Goal: Information Seeking & Learning: Check status

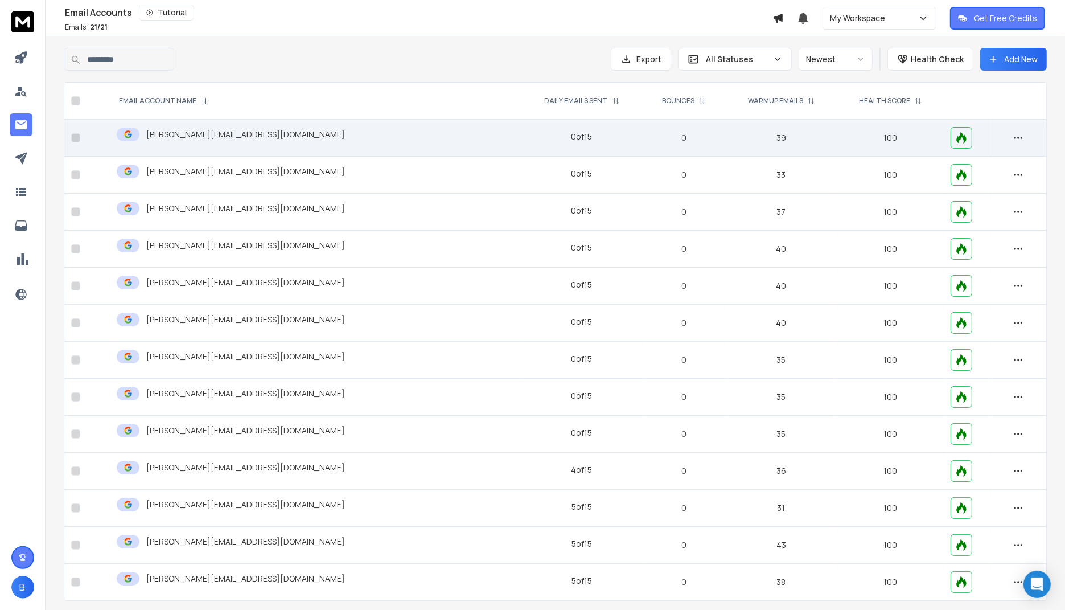
click at [520, 138] on td "0 of 15" at bounding box center [581, 135] width 122 height 30
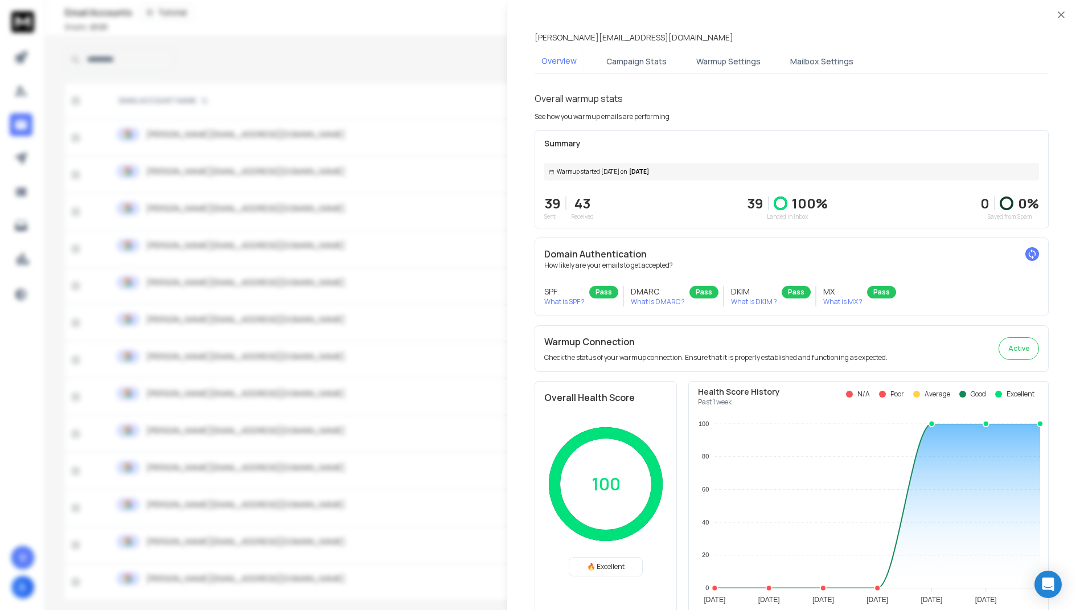
click at [640, 60] on button "Campaign Stats" at bounding box center [637, 61] width 74 height 25
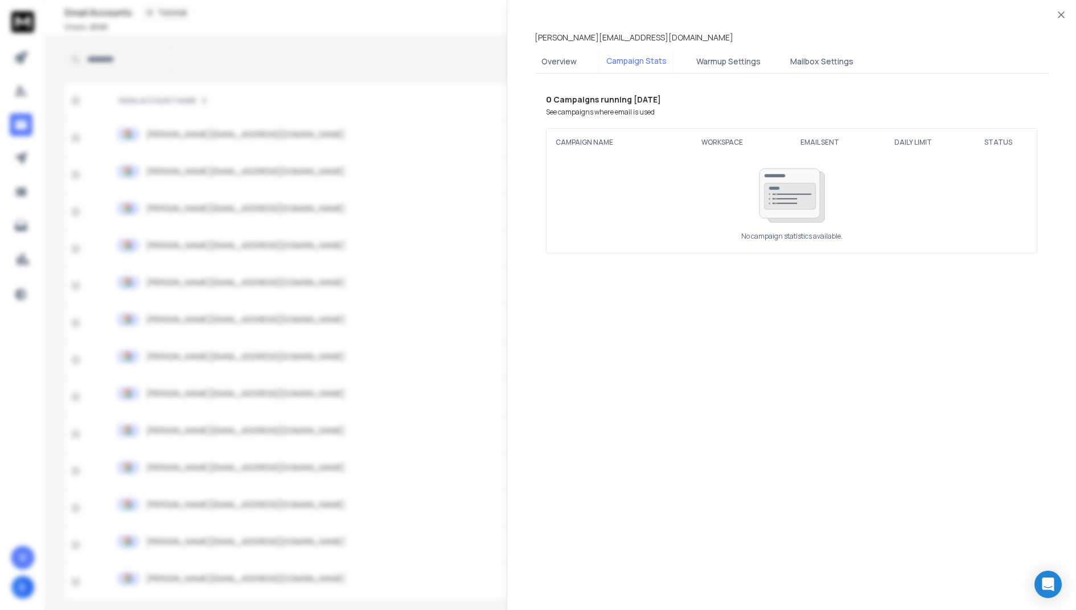
click at [715, 52] on button "Warmup Settings" at bounding box center [729, 61] width 78 height 25
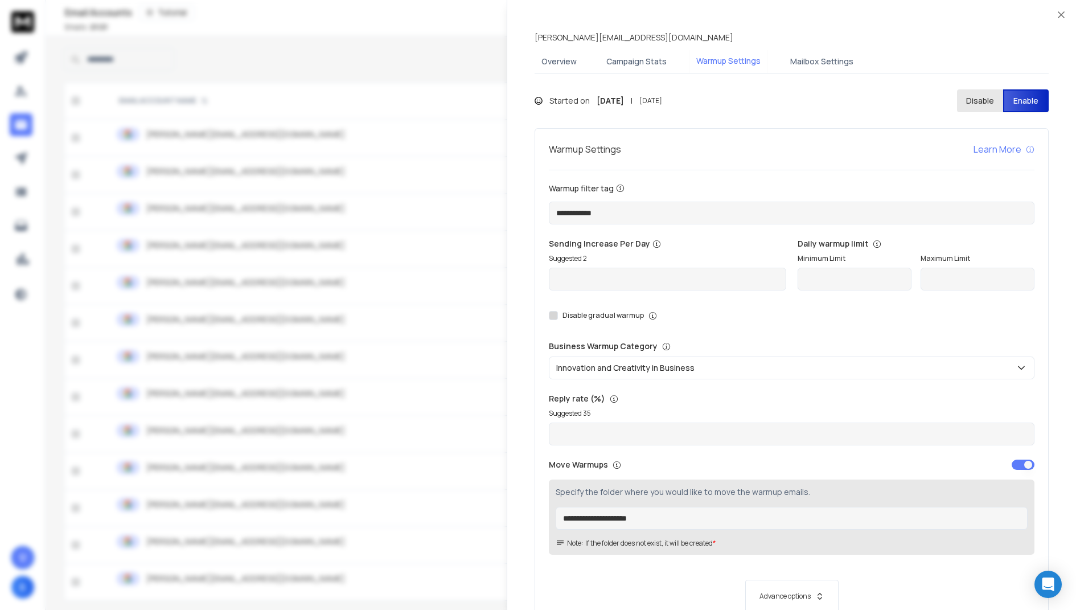
click at [835, 56] on button "Mailbox Settings" at bounding box center [822, 61] width 77 height 25
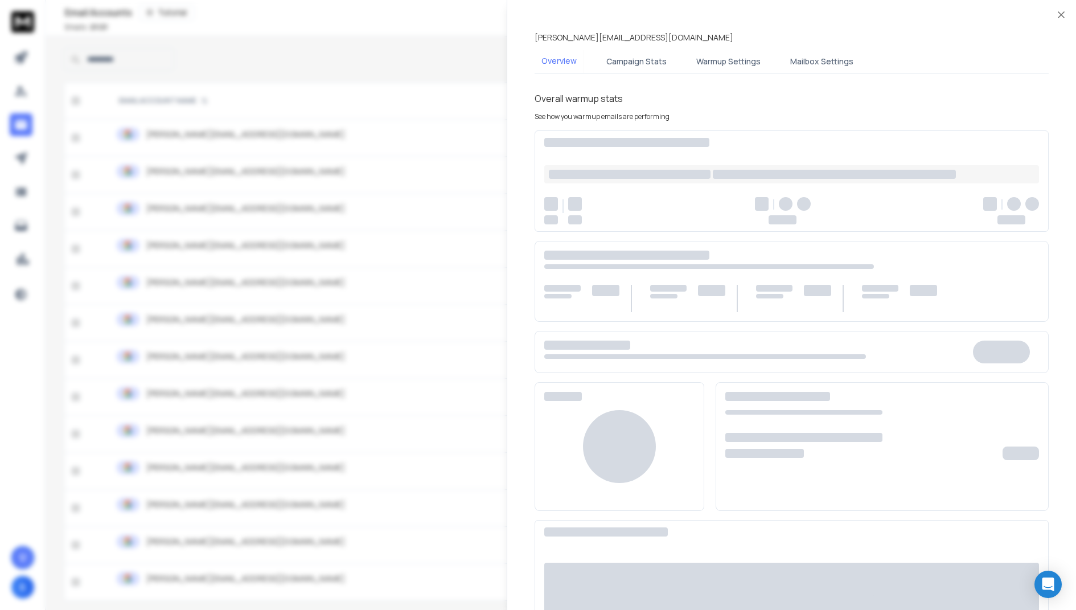
click at [301, 220] on div at bounding box center [538, 305] width 1076 height 610
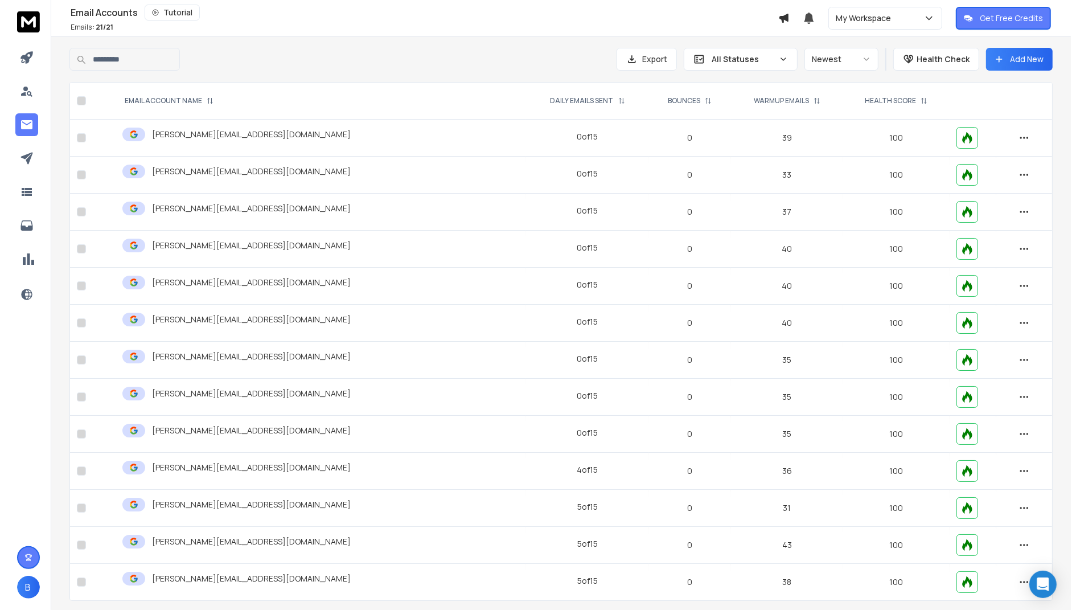
scroll to position [300, 0]
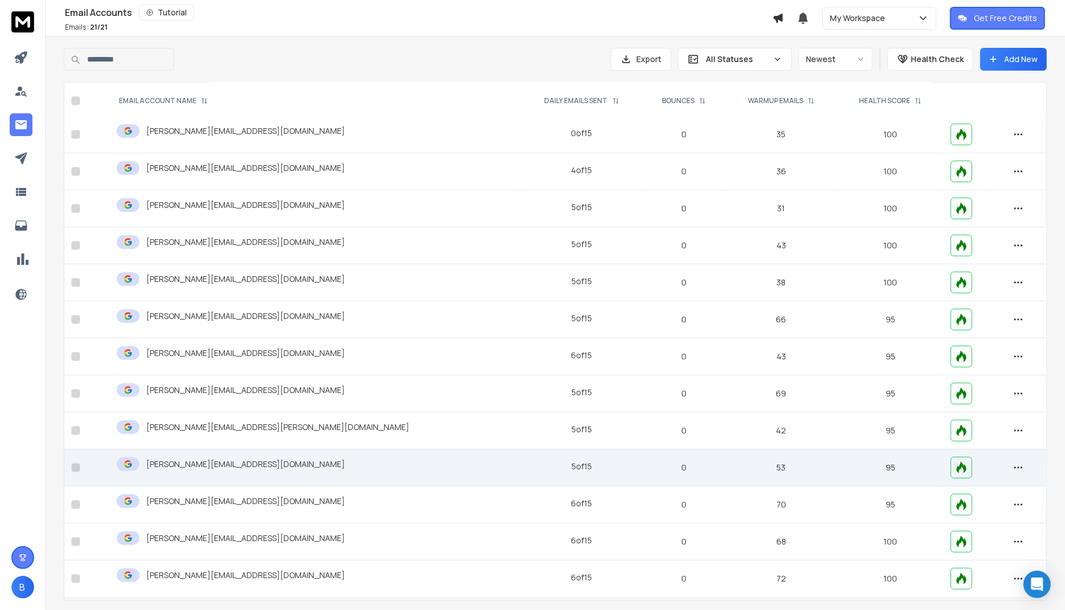
click at [181, 449] on td "[PERSON_NAME][EMAIL_ADDRESS][DOMAIN_NAME]" at bounding box center [315, 467] width 411 height 37
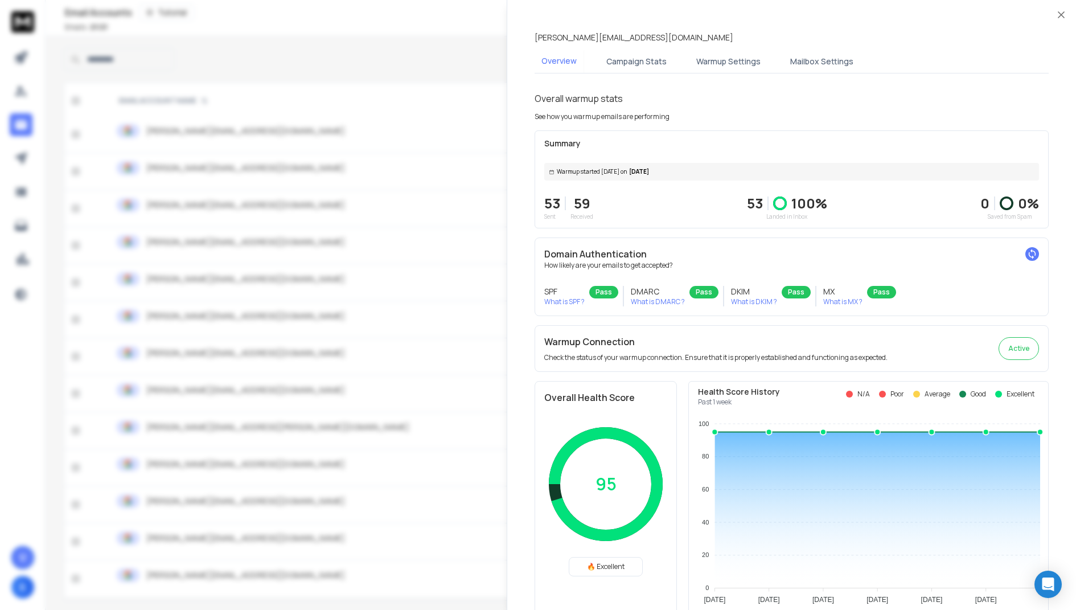
click at [797, 56] on button "Mailbox Settings" at bounding box center [822, 61] width 77 height 25
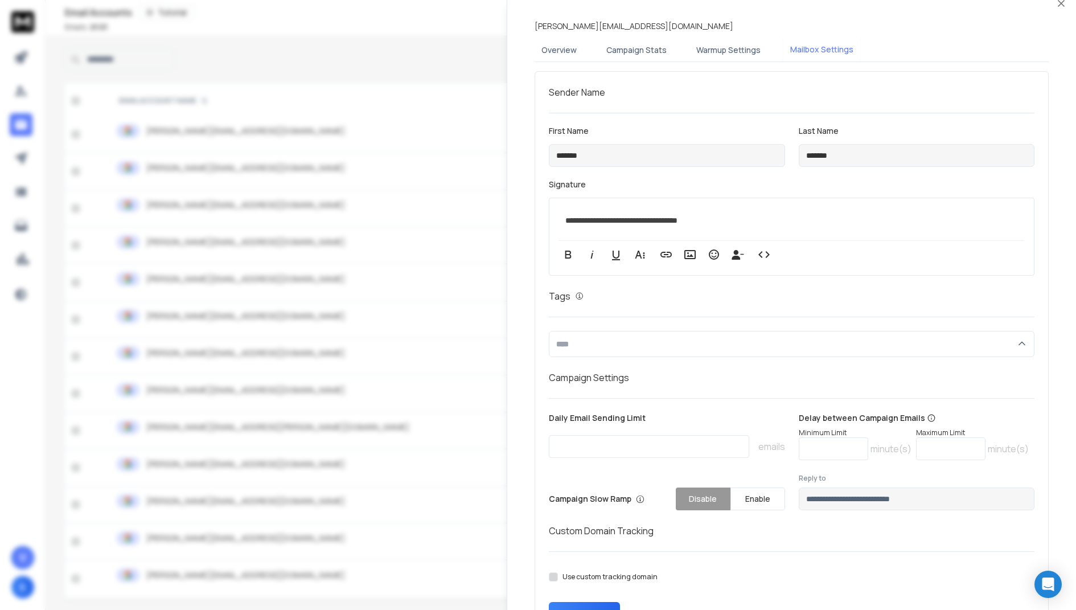
scroll to position [0, 0]
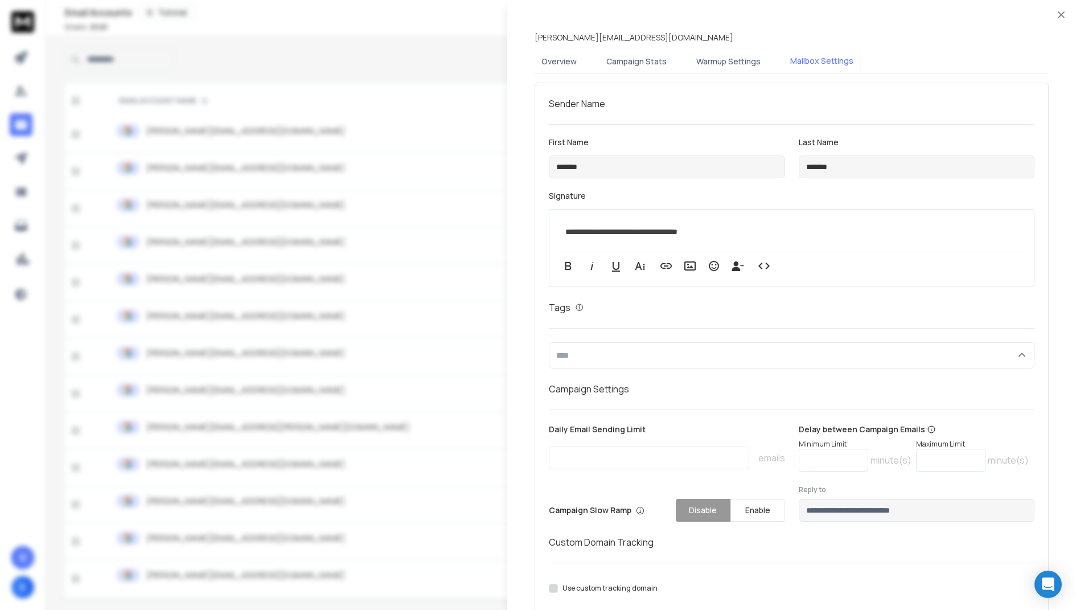
click at [731, 59] on button "Warmup Settings" at bounding box center [729, 61] width 78 height 25
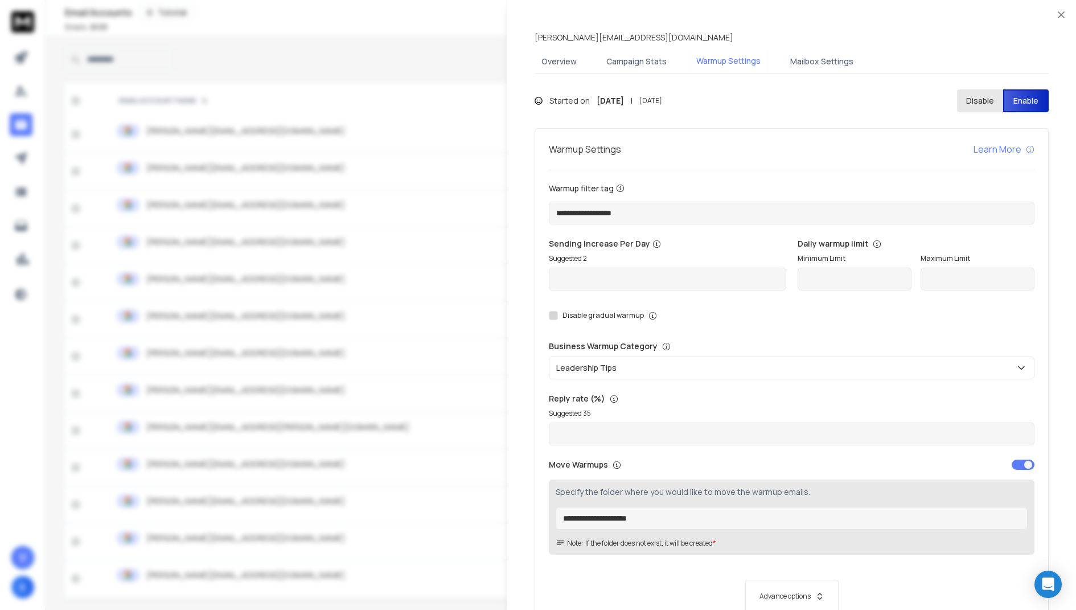
click at [639, 54] on button "Campaign Stats" at bounding box center [637, 61] width 74 height 25
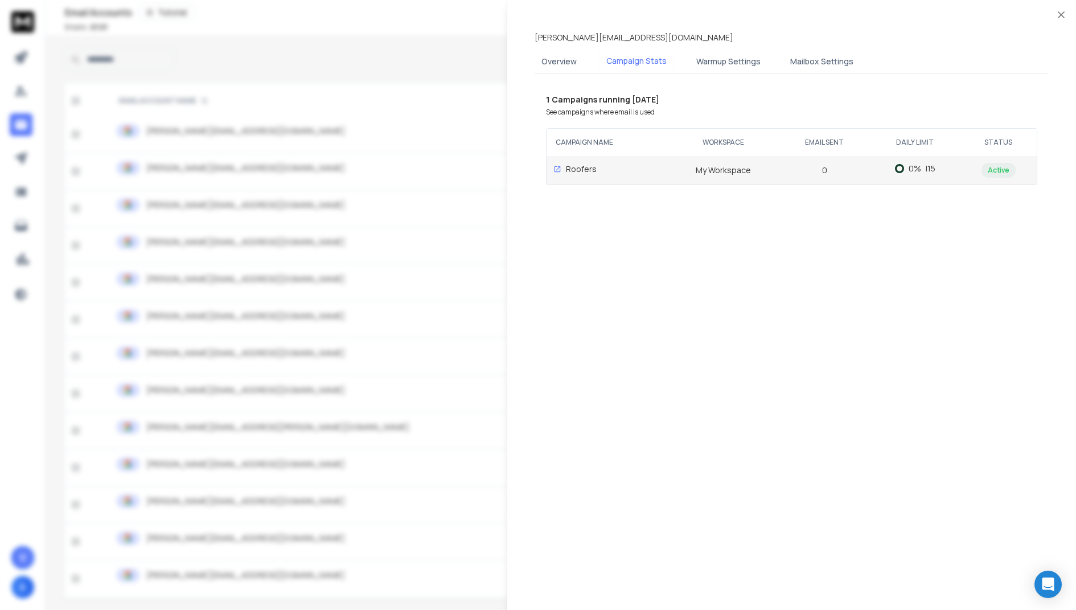
click at [570, 52] on button "Overview" at bounding box center [559, 61] width 49 height 25
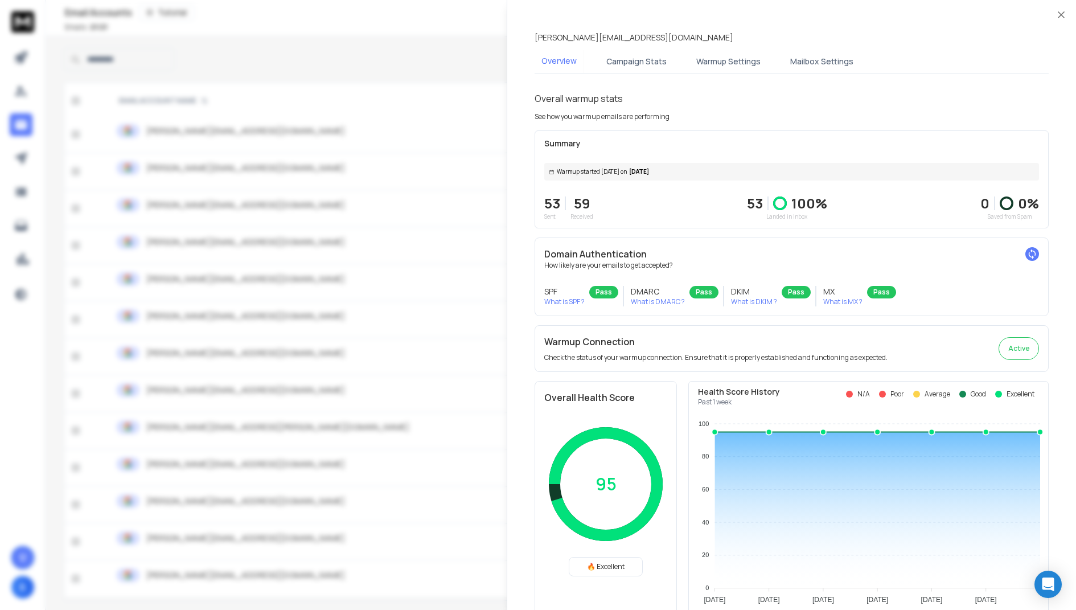
click at [300, 159] on div at bounding box center [538, 305] width 1076 height 610
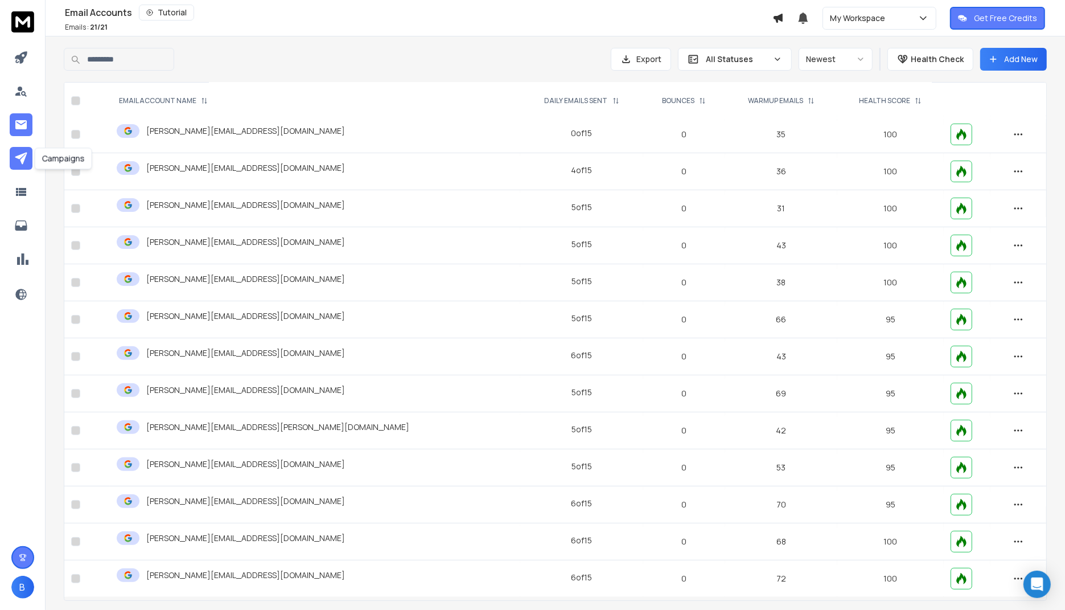
click at [18, 158] on icon at bounding box center [21, 159] width 12 height 12
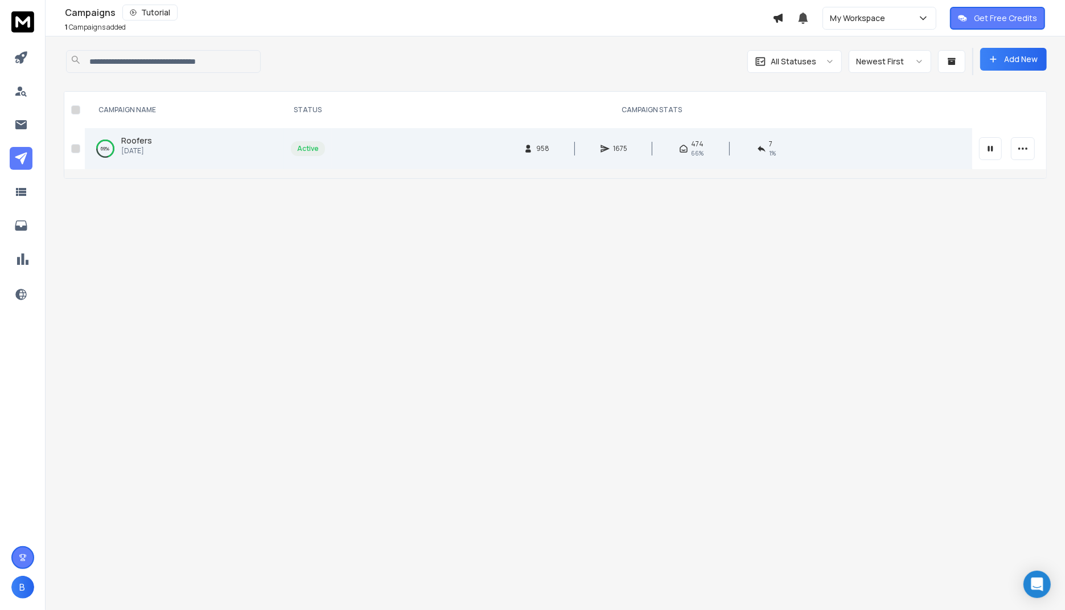
click at [415, 161] on td "958 1675 474 66 % 7 1 %" at bounding box center [652, 148] width 641 height 41
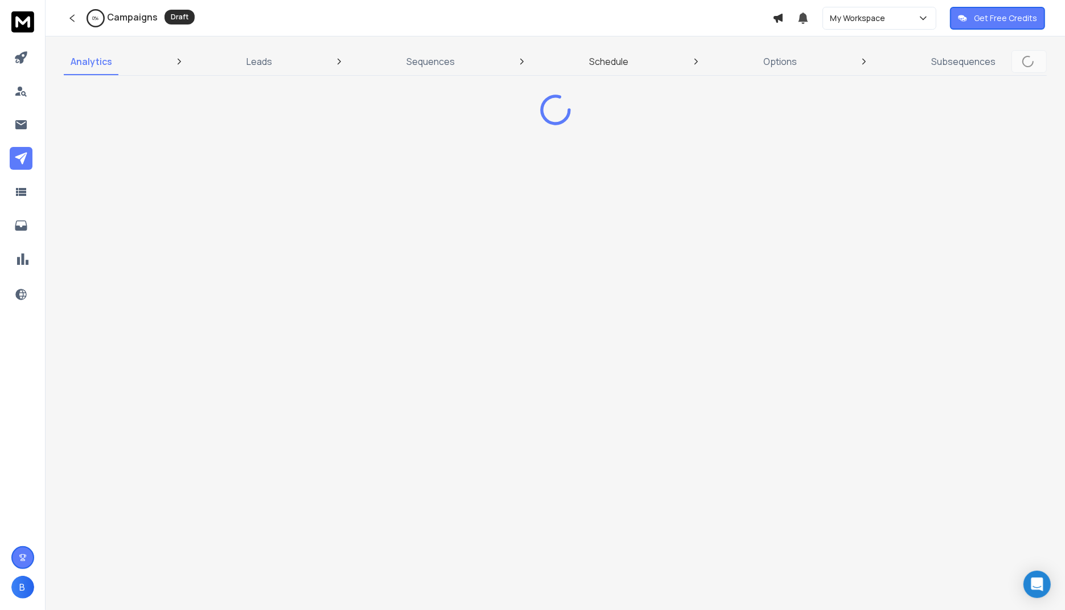
click at [624, 60] on p "Schedule" at bounding box center [609, 62] width 39 height 14
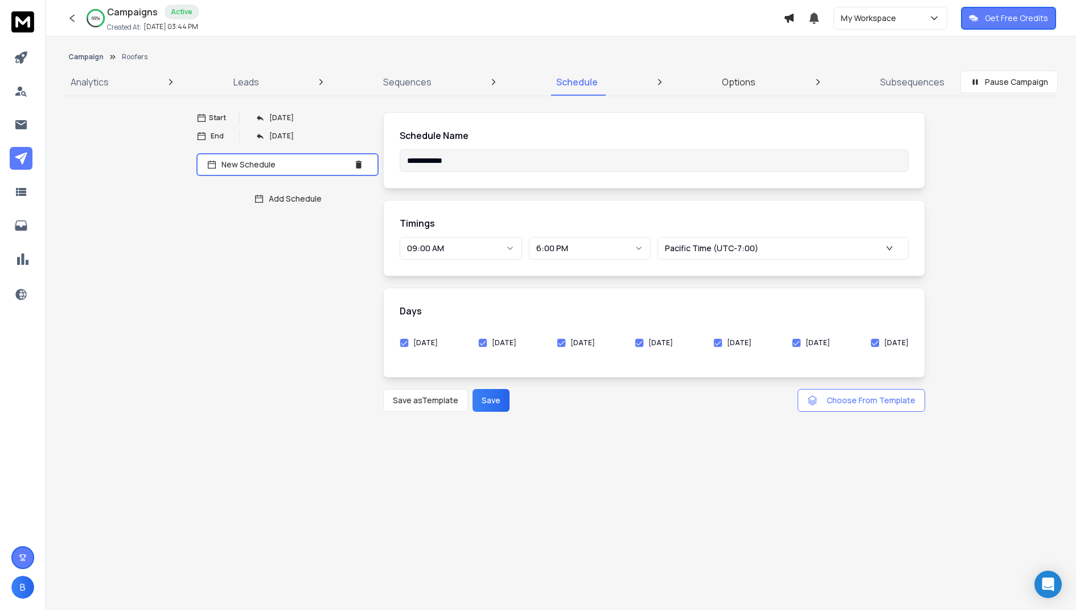
click at [752, 78] on p "Options" at bounding box center [739, 82] width 34 height 14
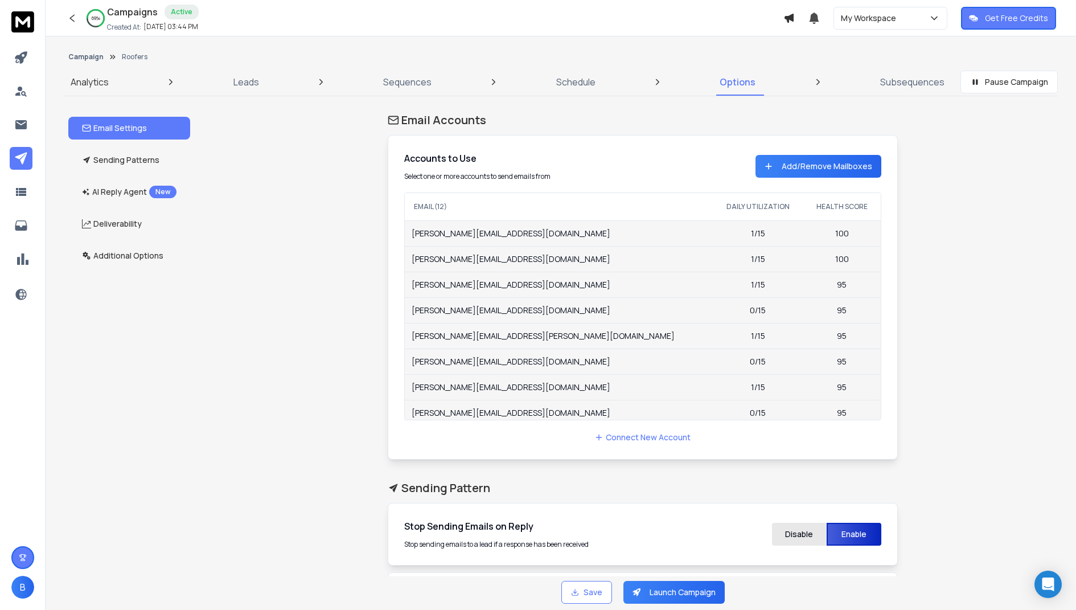
click at [109, 81] on p "Analytics" at bounding box center [90, 82] width 38 height 14
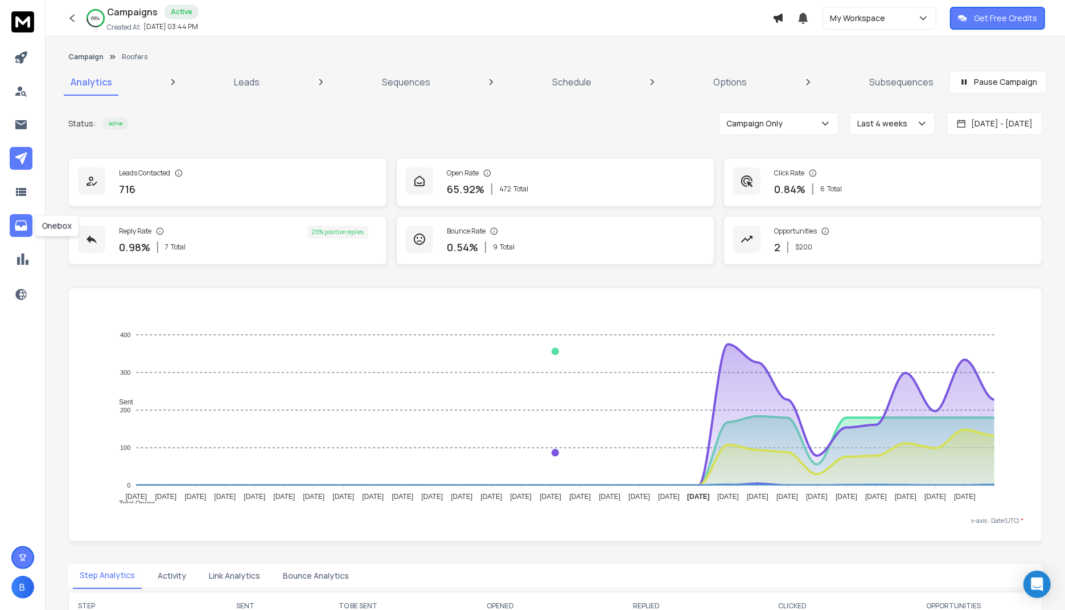
click at [21, 229] on icon at bounding box center [21, 225] width 12 height 10
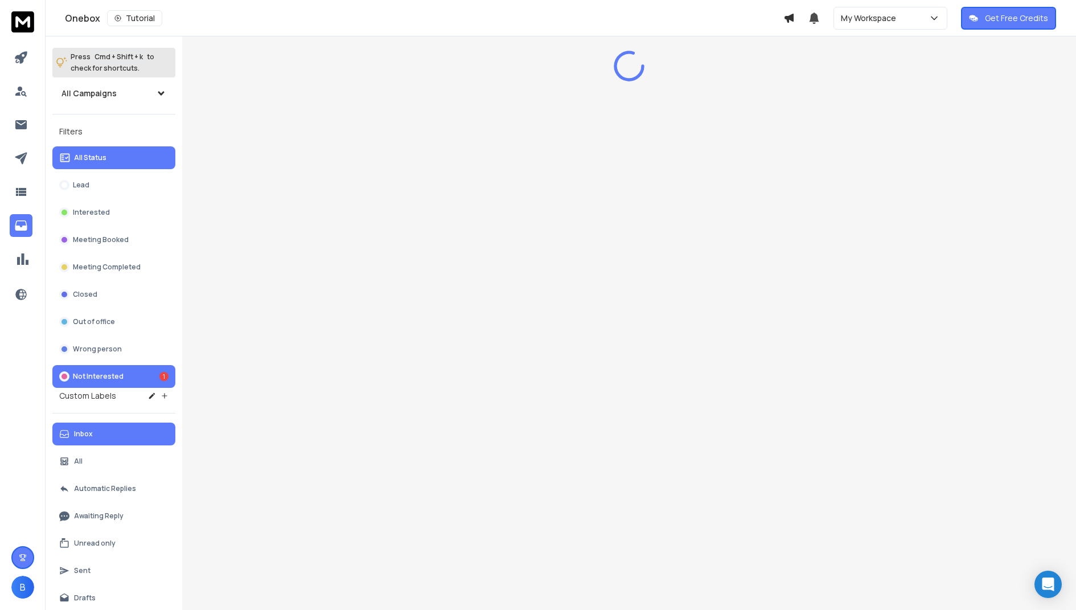
click at [100, 381] on div "Not Interested" at bounding box center [91, 376] width 64 height 10
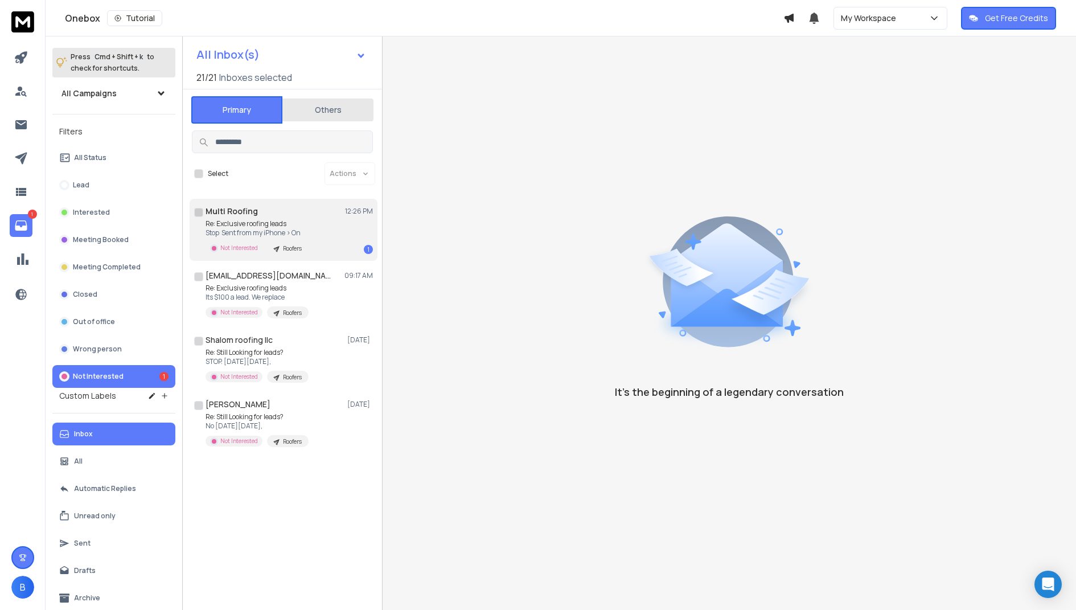
click at [294, 232] on p "Stop Sent from my iPhone > On" at bounding box center [257, 232] width 103 height 9
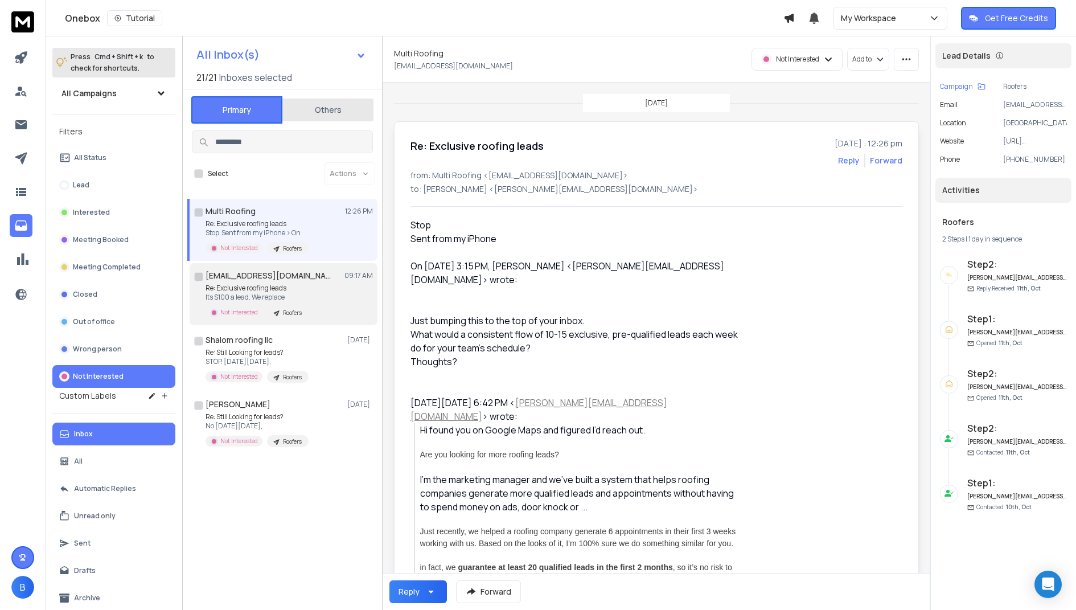
click at [306, 285] on p "Re: Exclusive roofing leads" at bounding box center [257, 288] width 103 height 9
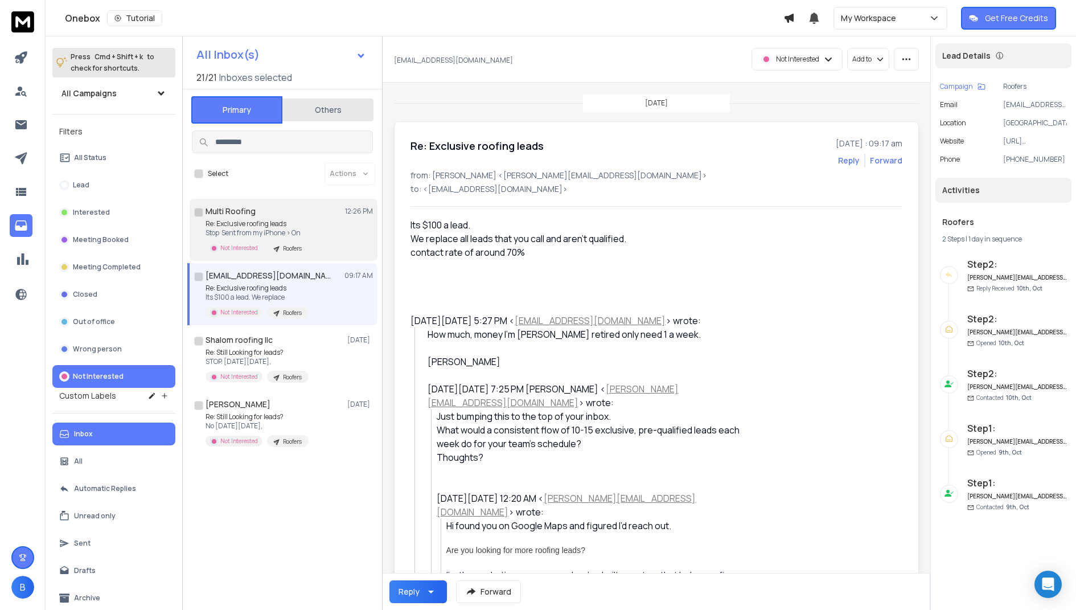
click at [276, 219] on p "Re: Exclusive roofing leads" at bounding box center [257, 223] width 103 height 9
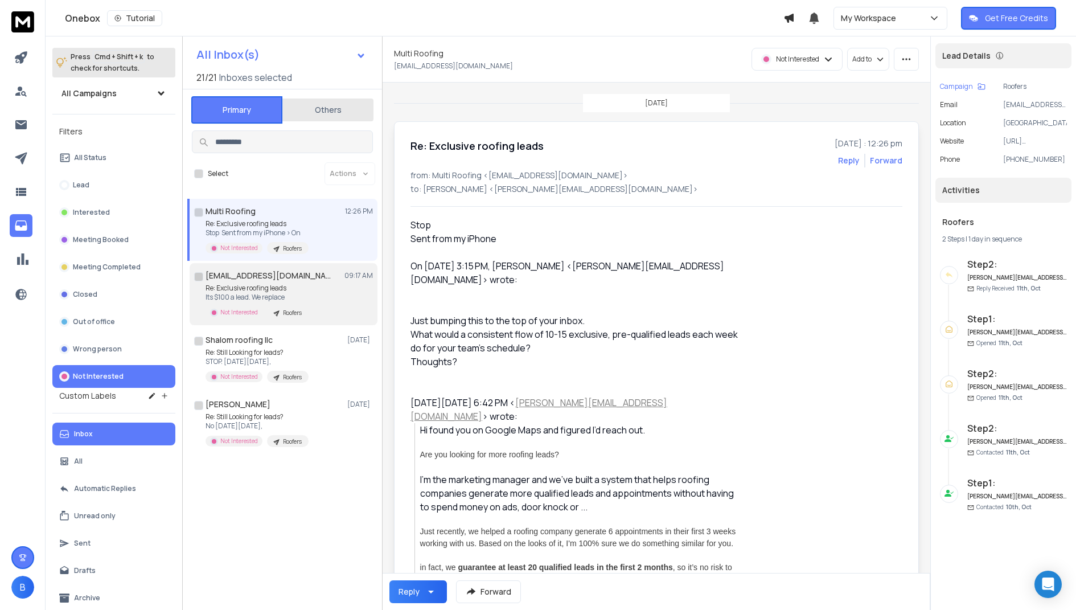
click at [315, 278] on div "[EMAIL_ADDRESS][DOMAIN_NAME] 09:17 AM" at bounding box center [289, 275] width 167 height 11
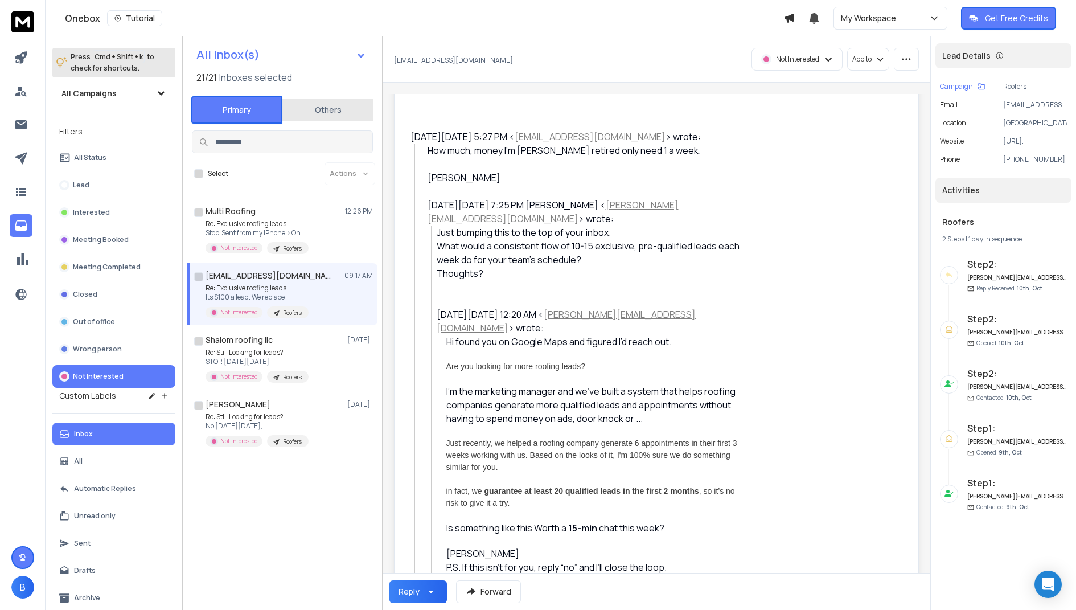
scroll to position [153, 0]
